Goal: Task Accomplishment & Management: Manage account settings

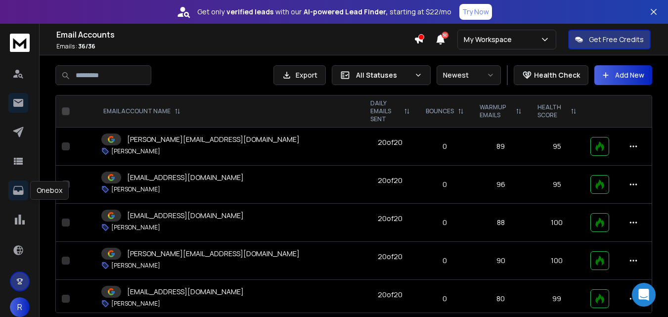
click at [20, 192] on icon at bounding box center [18, 190] width 10 height 9
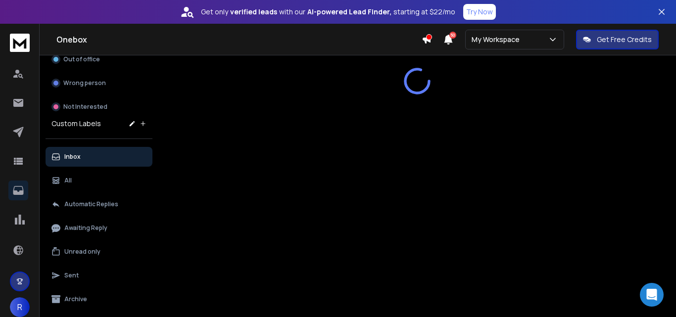
scroll to position [247, 0]
click at [78, 177] on button "All" at bounding box center [99, 181] width 107 height 20
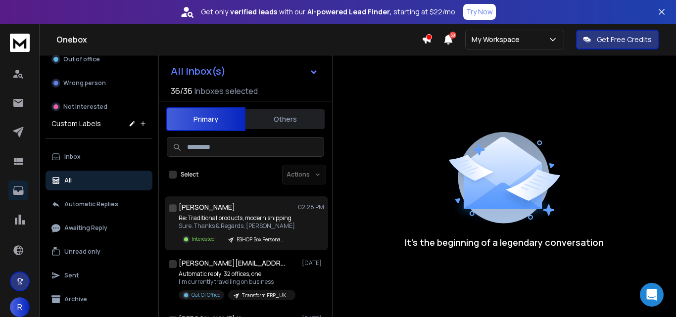
click at [206, 211] on h1 "[PERSON_NAME]" at bounding box center [207, 207] width 56 height 10
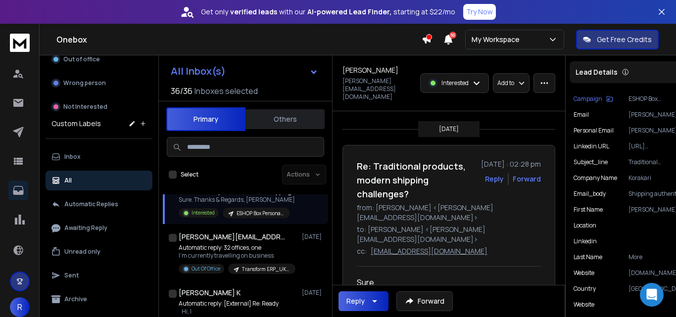
scroll to position [49, 0]
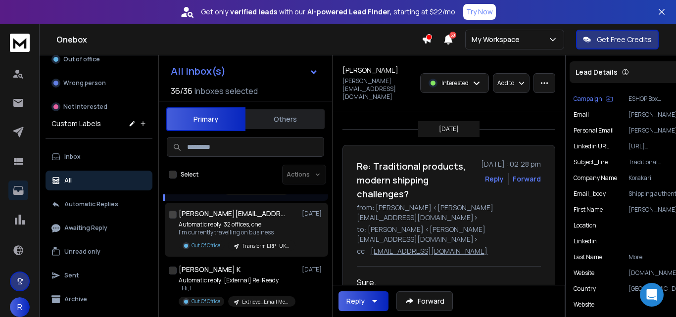
click at [208, 217] on h1 "[PERSON_NAME][EMAIL_ADDRESS][PERSON_NAME][DOMAIN_NAME]" at bounding box center [233, 214] width 109 height 10
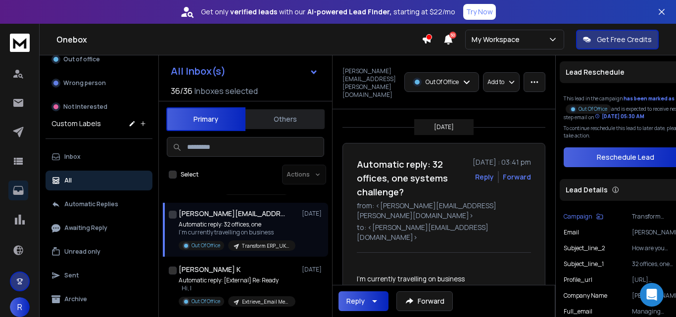
scroll to position [99, 0]
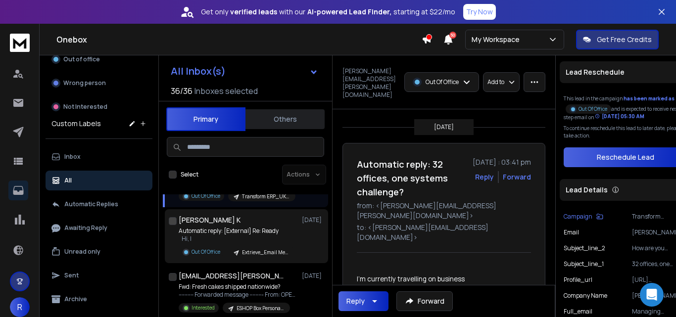
click at [198, 222] on h1 "[PERSON_NAME] K" at bounding box center [210, 220] width 62 height 10
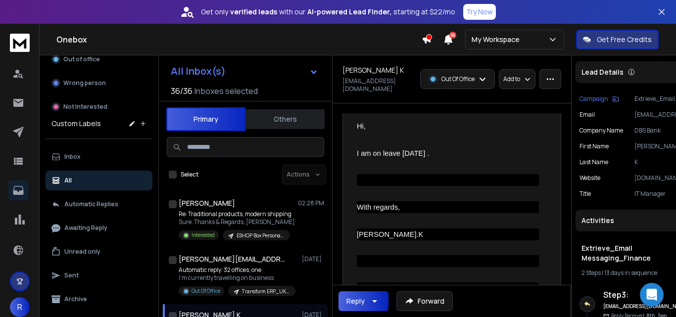
scroll to position [0, 0]
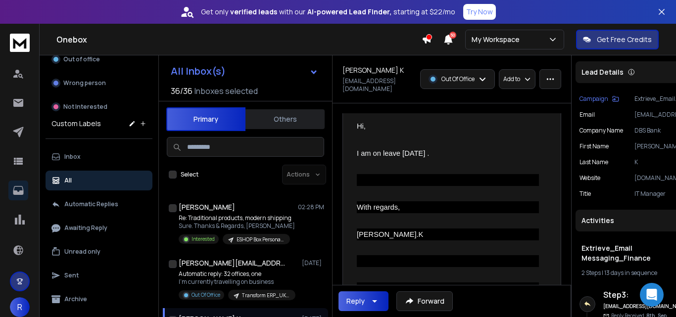
click at [87, 181] on button "All" at bounding box center [99, 181] width 107 height 20
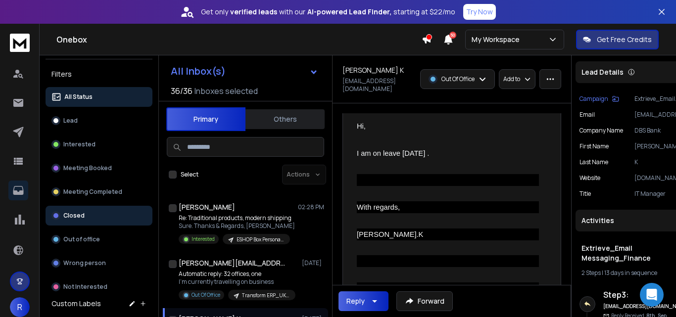
scroll to position [49, 0]
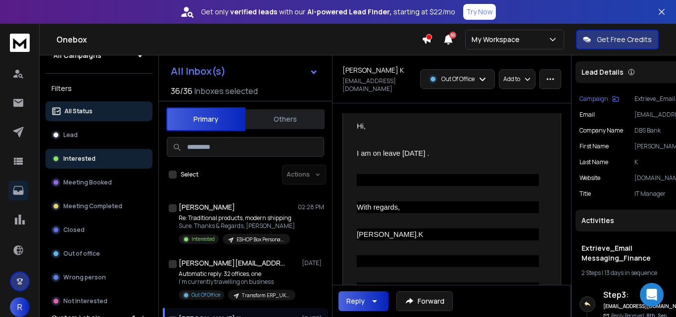
click at [80, 159] on p "Interested" at bounding box center [79, 159] width 32 height 8
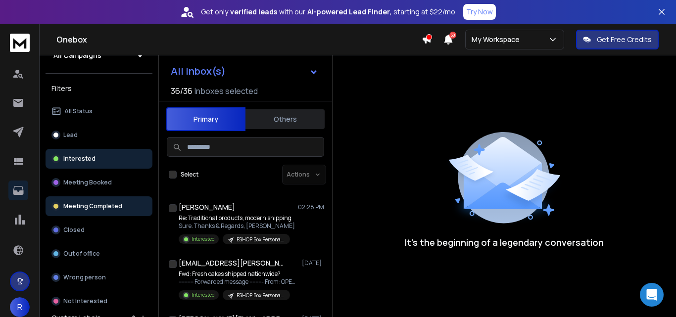
scroll to position [99, 0]
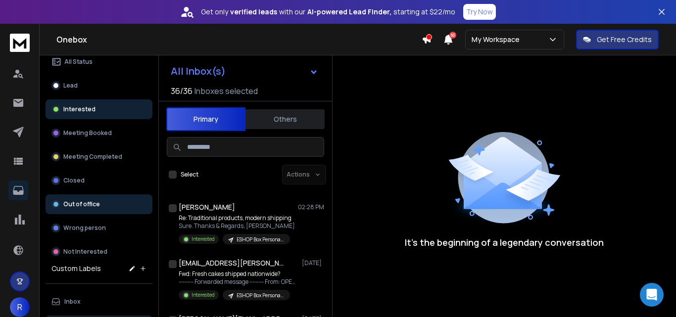
click at [84, 205] on p "Out of office" at bounding box center [81, 204] width 37 height 8
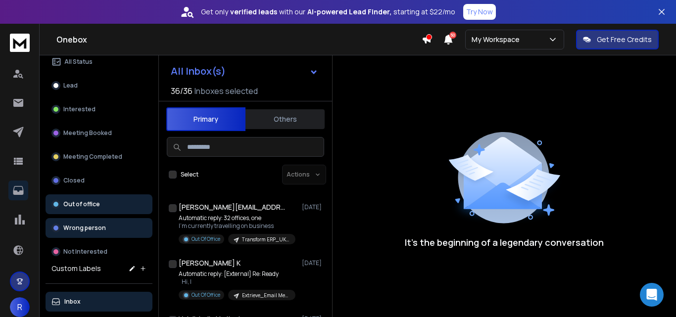
scroll to position [148, 0]
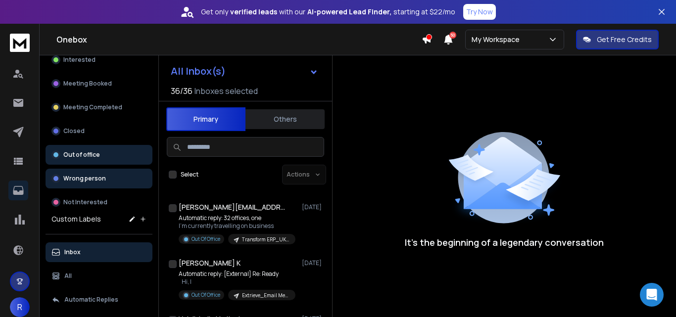
click at [89, 179] on p "Wrong person" at bounding box center [84, 179] width 43 height 8
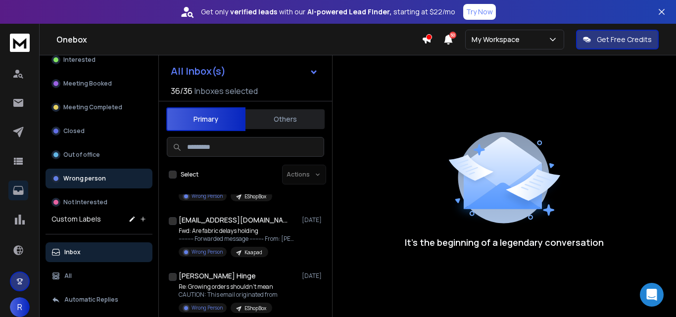
scroll to position [0, 0]
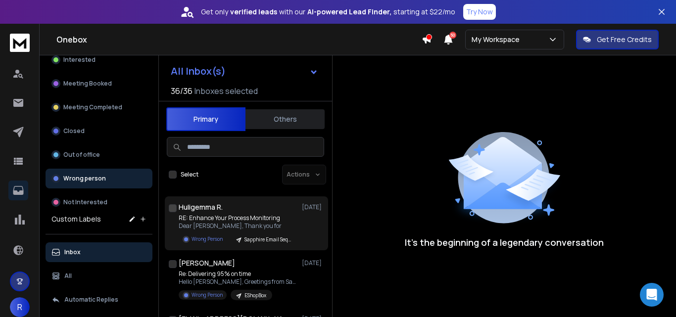
click at [207, 209] on h1 "Huligemma R." at bounding box center [201, 207] width 44 height 10
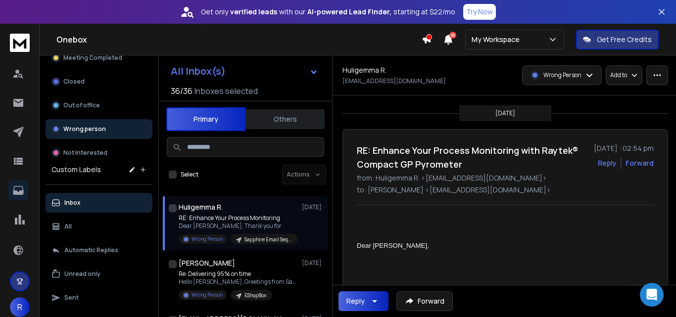
scroll to position [235, 0]
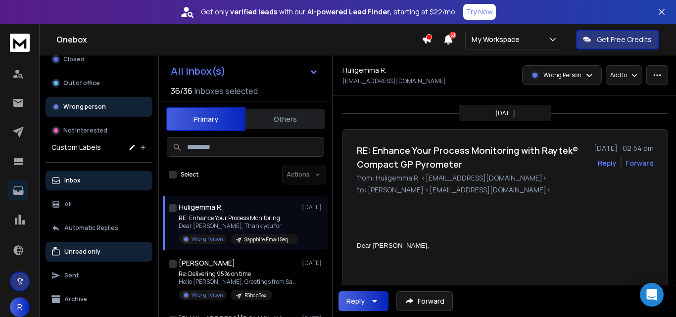
click at [73, 248] on p "Unread only" at bounding box center [82, 252] width 36 height 8
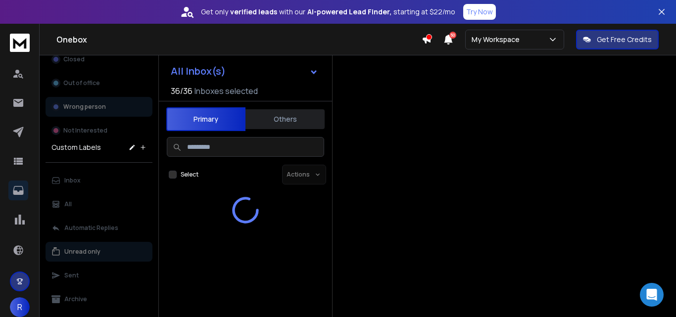
scroll to position [228, 0]
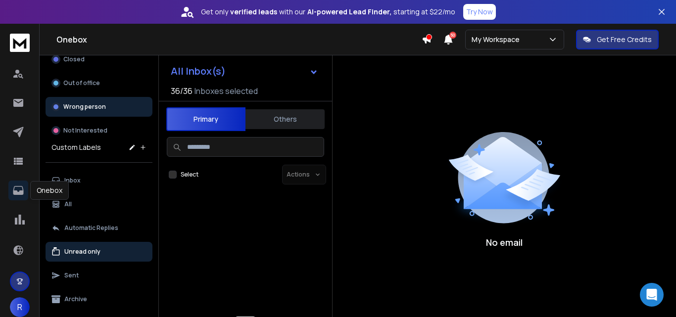
click at [15, 191] on icon at bounding box center [18, 190] width 10 height 9
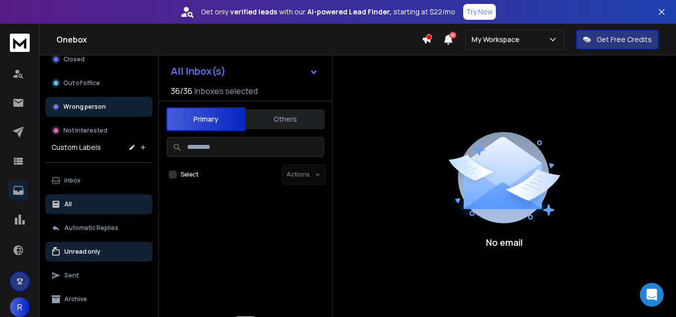
click at [65, 200] on p "All" at bounding box center [67, 204] width 7 height 8
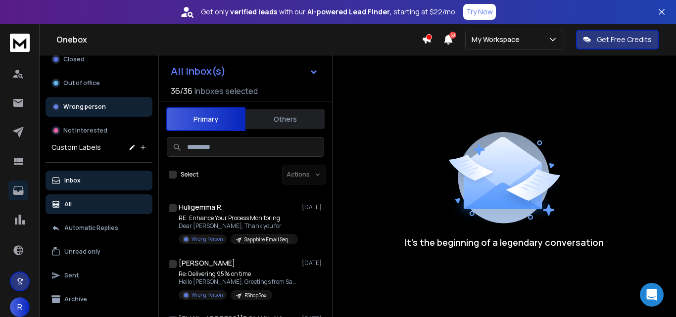
click at [73, 177] on p "Inbox" at bounding box center [72, 181] width 16 height 8
click at [96, 175] on button "Inbox" at bounding box center [99, 181] width 107 height 20
click at [76, 197] on button "All" at bounding box center [99, 204] width 107 height 20
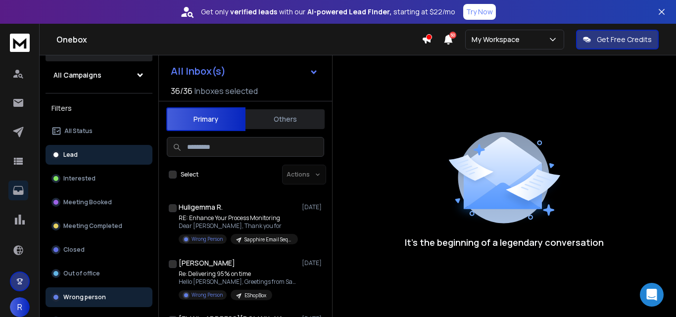
scroll to position [0, 0]
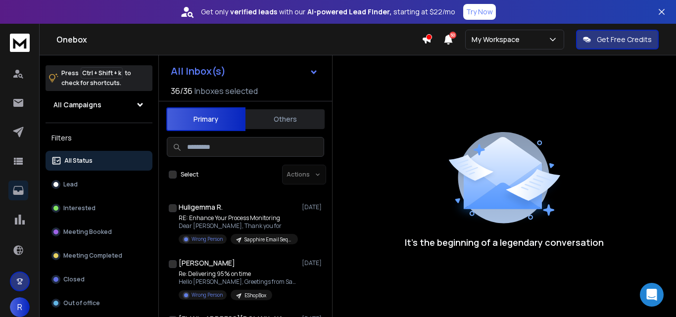
click at [87, 158] on p "All Status" at bounding box center [78, 161] width 28 height 8
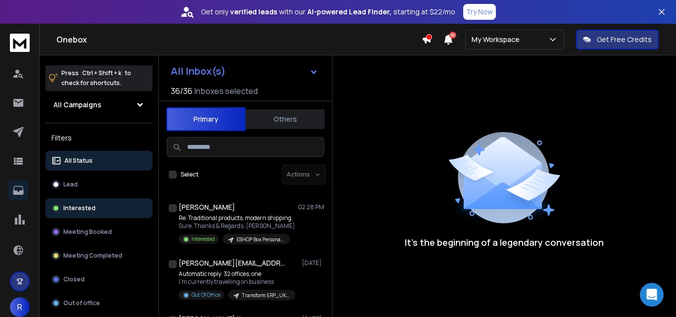
scroll to position [198, 0]
